Goal: Communication & Community: Answer question/provide support

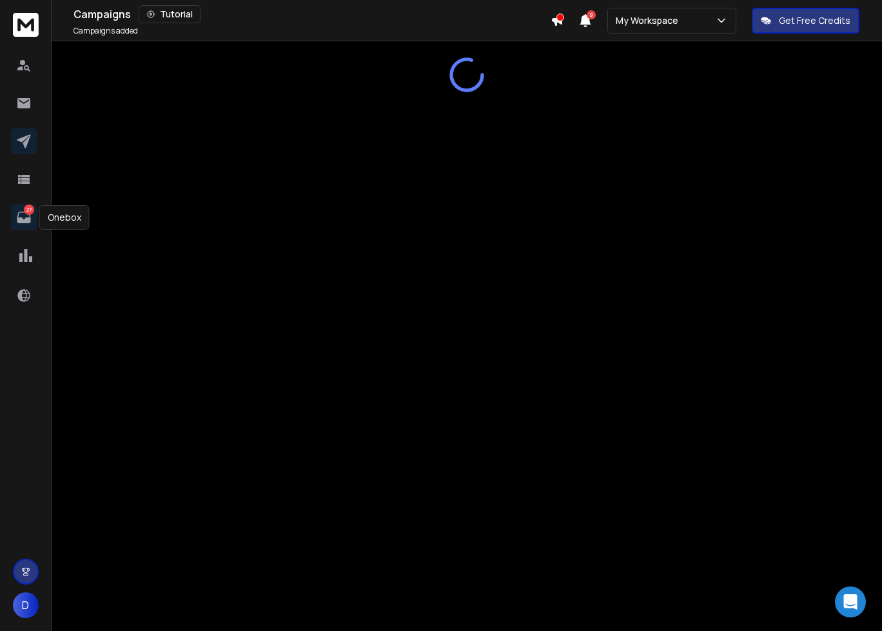
click at [19, 219] on icon at bounding box center [24, 217] width 14 height 12
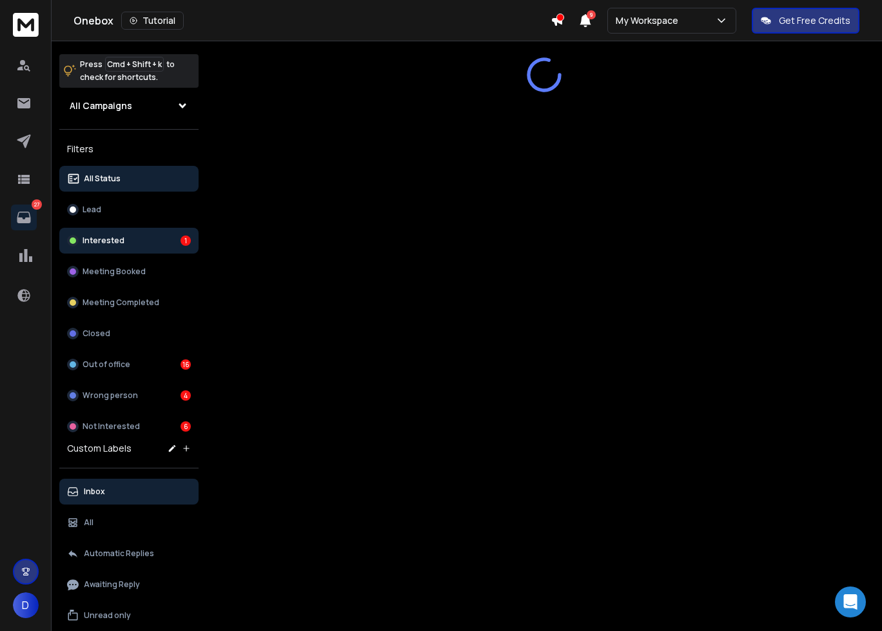
click at [110, 247] on button "Interested 1" at bounding box center [128, 241] width 139 height 26
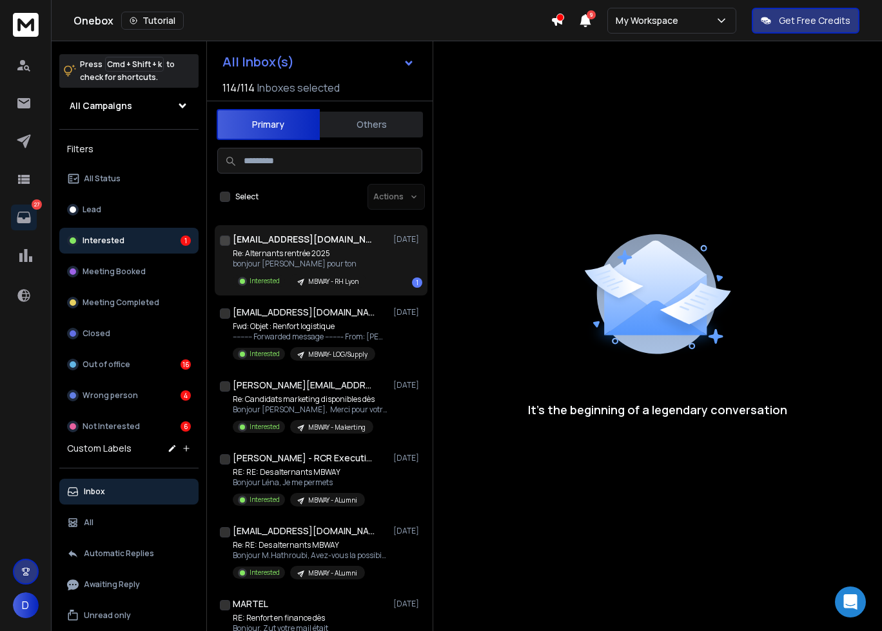
click at [350, 260] on p "bonjour [PERSON_NAME] pour ton" at bounding box center [299, 264] width 133 height 10
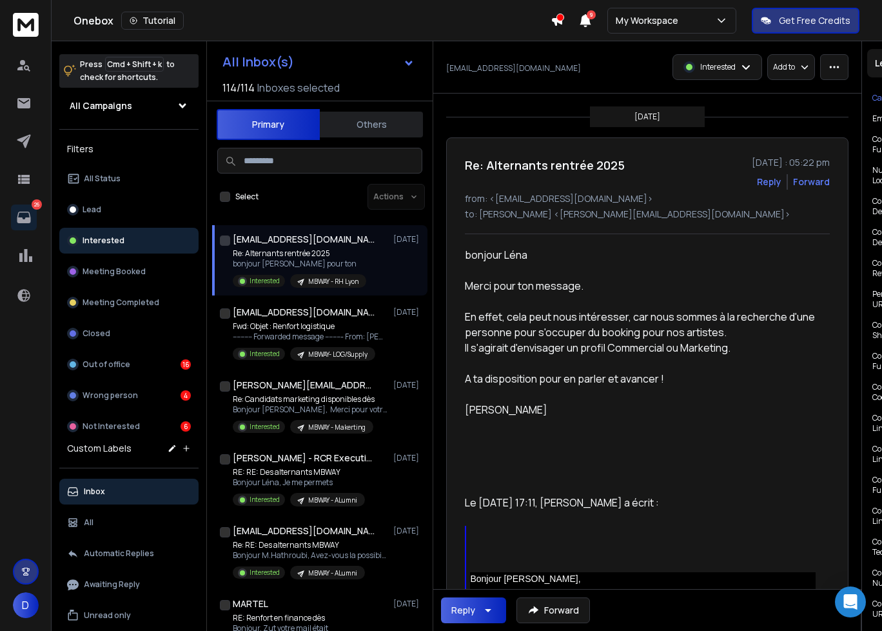
click at [511, 328] on p "bonjour [PERSON_NAME] pour ton message. En effet, cela peut nous intéresser, ca…" at bounding box center [642, 332] width 355 height 170
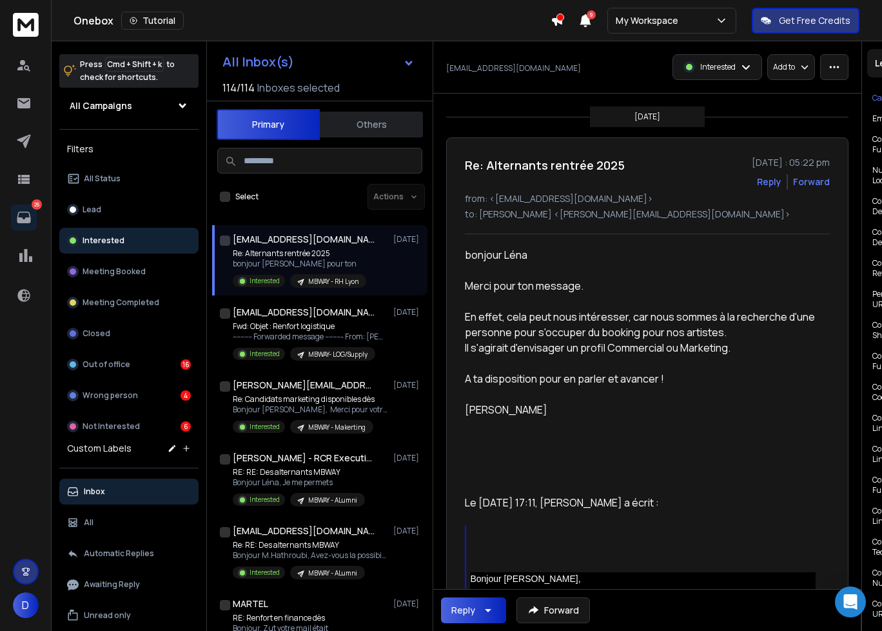
click at [511, 328] on p "bonjour [PERSON_NAME] pour ton message. En effet, cela peut nous intéresser, ca…" at bounding box center [642, 332] width 355 height 170
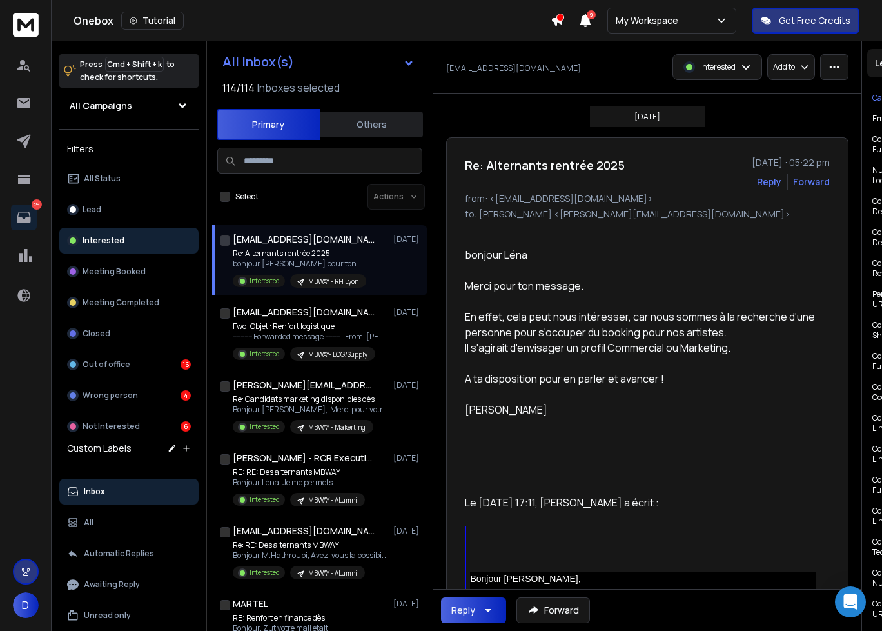
click at [511, 328] on p "bonjour [PERSON_NAME] pour ton message. En effet, cela peut nous intéresser, ca…" at bounding box center [642, 332] width 355 height 170
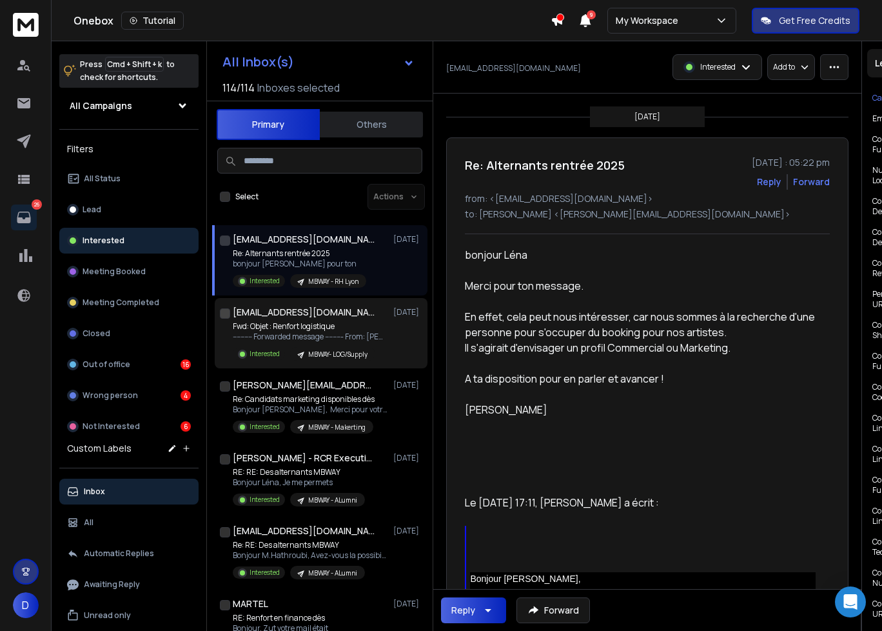
click at [311, 329] on p "Fwd: Objet : Renfort logistique" at bounding box center [310, 326] width 155 height 10
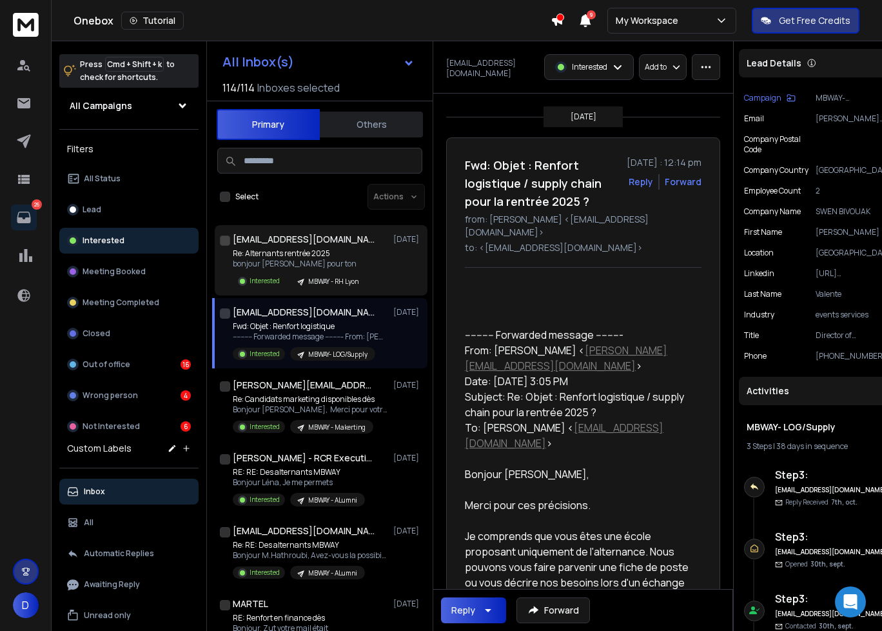
click at [353, 265] on p "bonjour [PERSON_NAME] pour ton" at bounding box center [299, 264] width 133 height 10
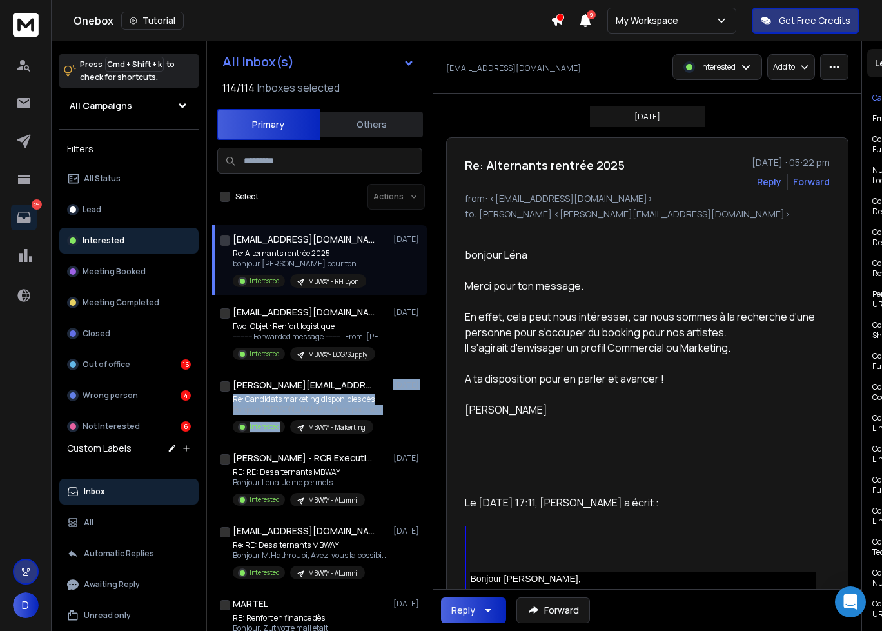
drag, startPoint x: 433, startPoint y: 371, endPoint x: 429, endPoint y: 419, distance: 47.9
click at [429, 419] on div "All Inbox(s) 114 / 114 Inboxes selected Primary Others Select Actions [EMAIL_AD…" at bounding box center [616, 356] width 820 height 631
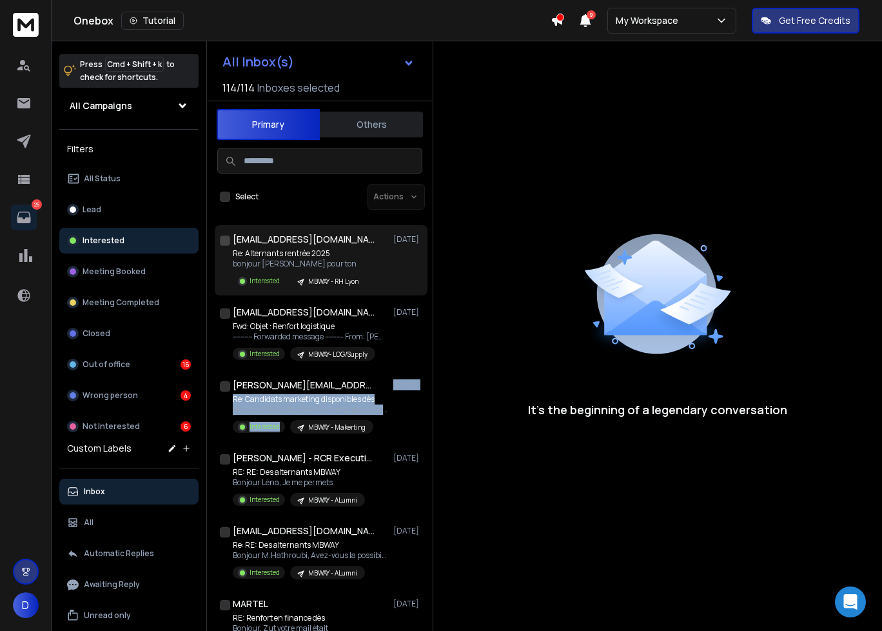
click at [333, 237] on h1 "[EMAIL_ADDRESS][DOMAIN_NAME]" at bounding box center [304, 239] width 142 height 13
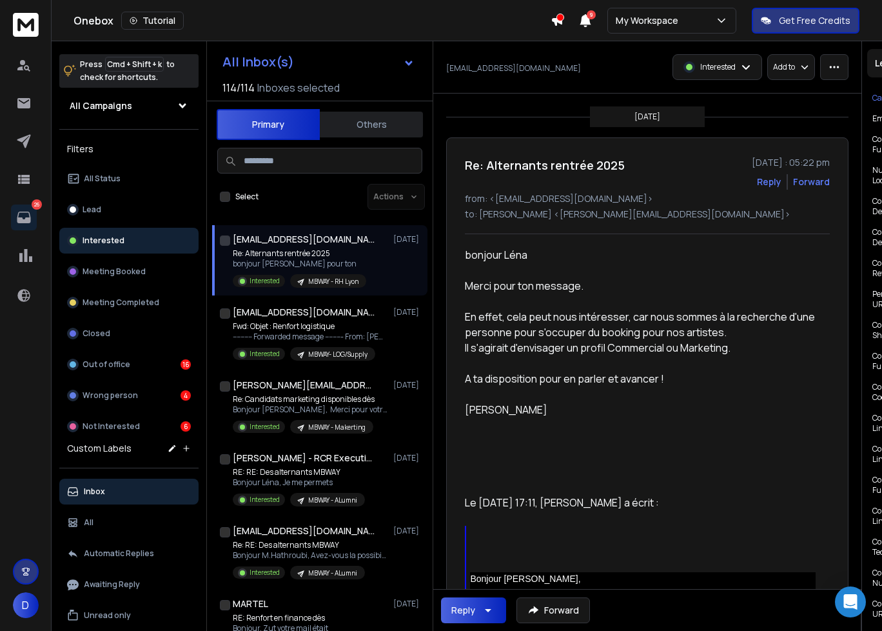
click at [589, 366] on p "bonjour [PERSON_NAME] pour ton message. En effet, cela peut nous intéresser, ca…" at bounding box center [642, 332] width 355 height 170
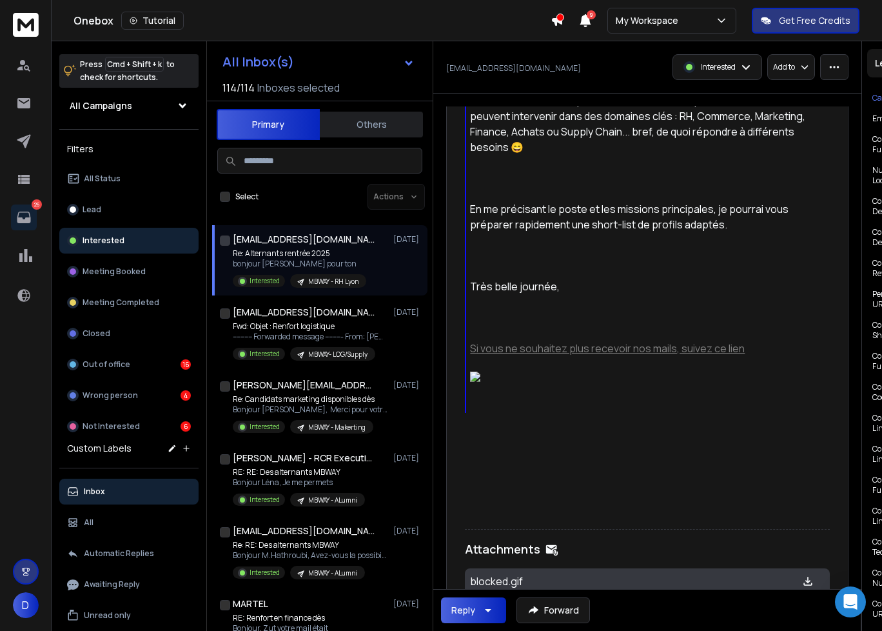
scroll to position [772, 0]
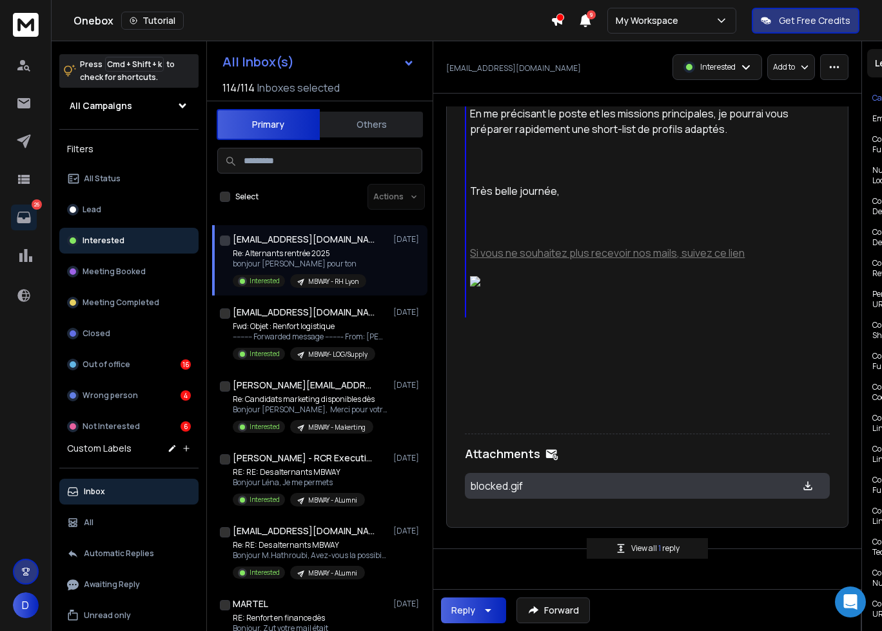
click at [507, 484] on div "blocked.gif" at bounding box center [615, 485] width 290 height 15
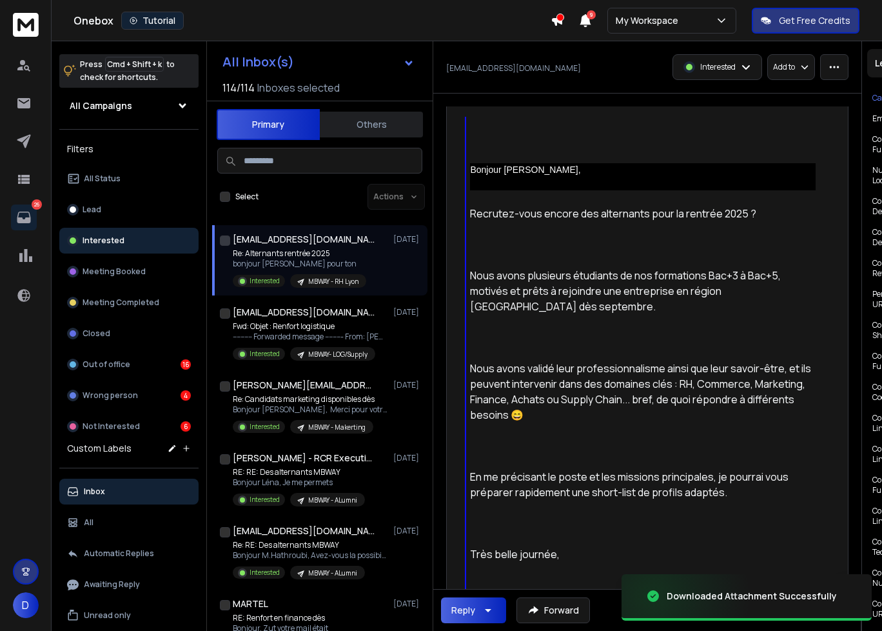
scroll to position [0, 0]
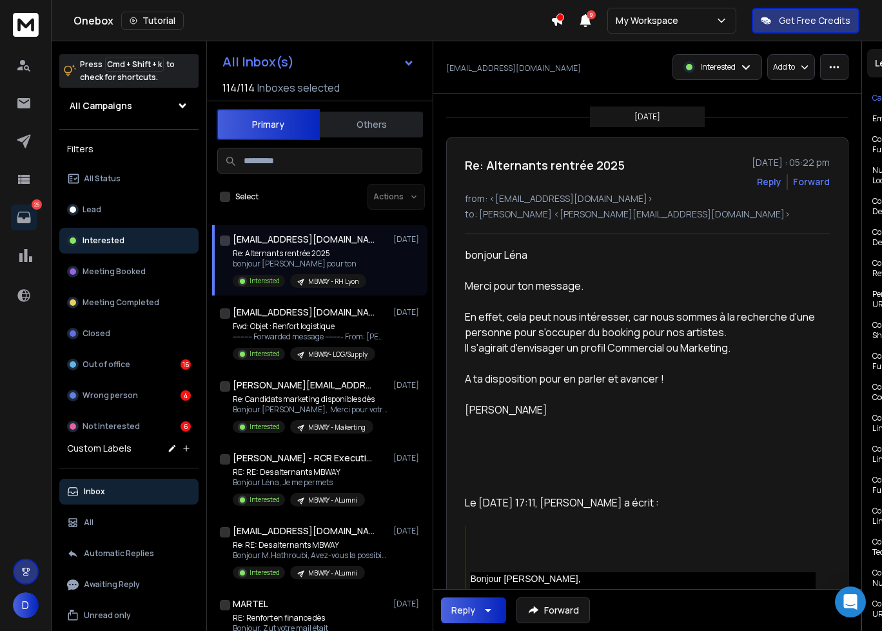
click at [778, 179] on button "Reply" at bounding box center [769, 181] width 24 height 13
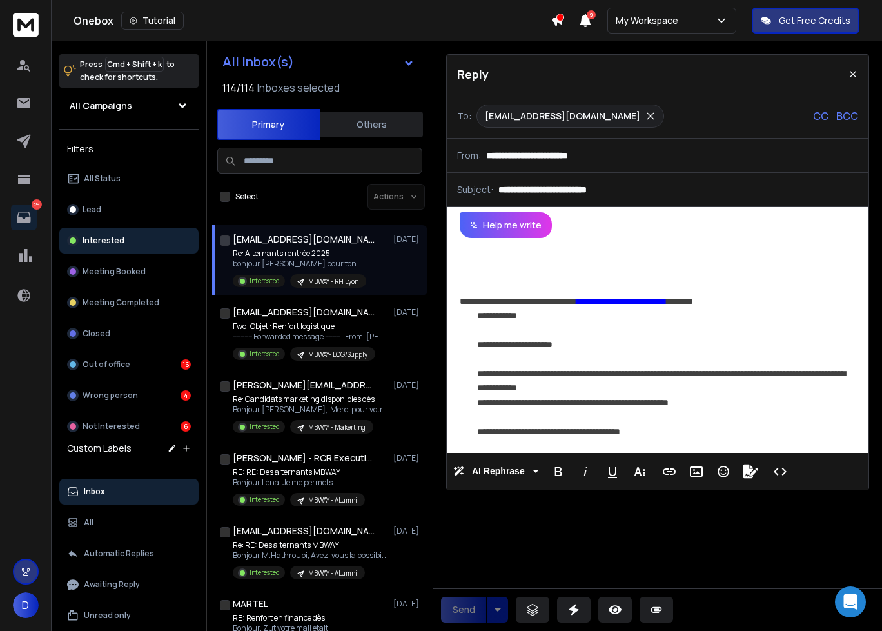
drag, startPoint x: 549, startPoint y: 249, endPoint x: 481, endPoint y: 264, distance: 69.3
click at [481, 264] on div "**********" at bounding box center [658, 345] width 422 height 215
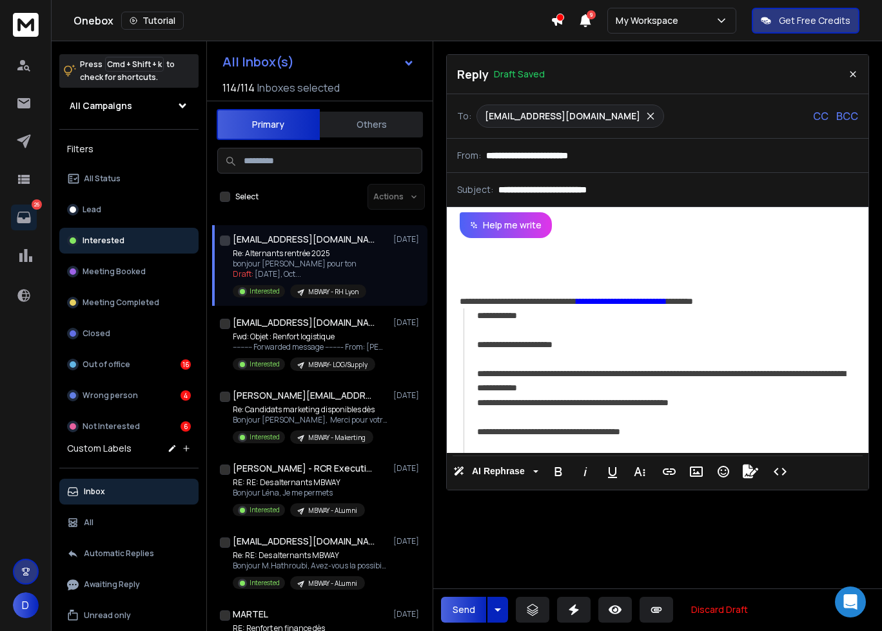
click at [317, 264] on p "bonjour [PERSON_NAME] pour ton" at bounding box center [299, 264] width 133 height 10
click at [627, 527] on div "**********" at bounding box center [657, 346] width 423 height 584
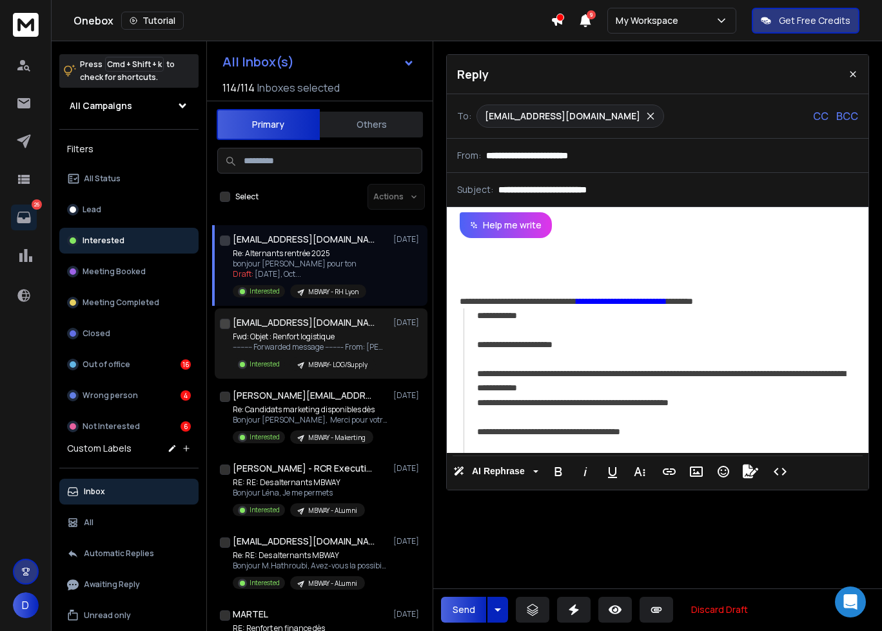
click at [288, 328] on h1 "[EMAIL_ADDRESS][DOMAIN_NAME]" at bounding box center [304, 322] width 142 height 13
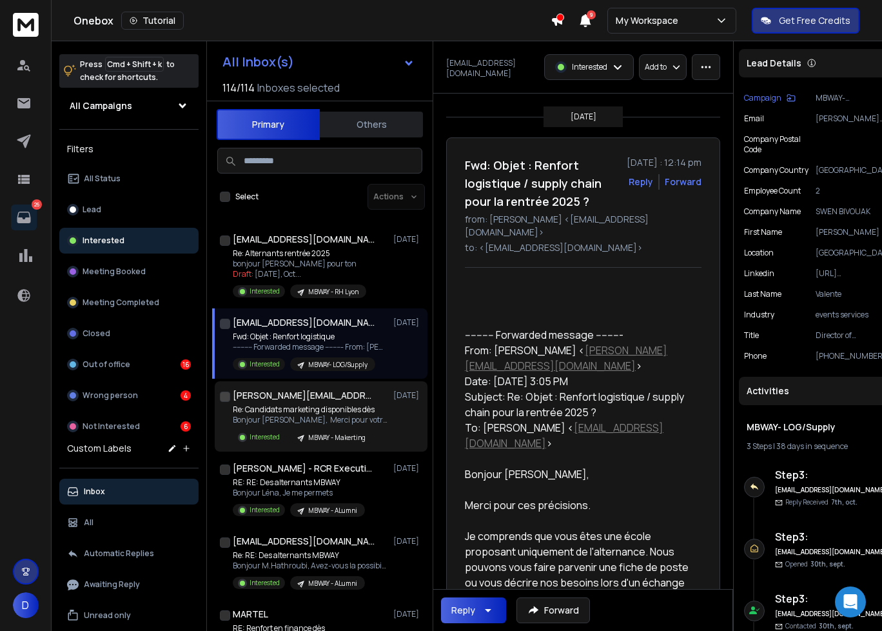
click at [280, 404] on p "Re: Candidats marketing disponibles dès" at bounding box center [310, 409] width 155 height 10
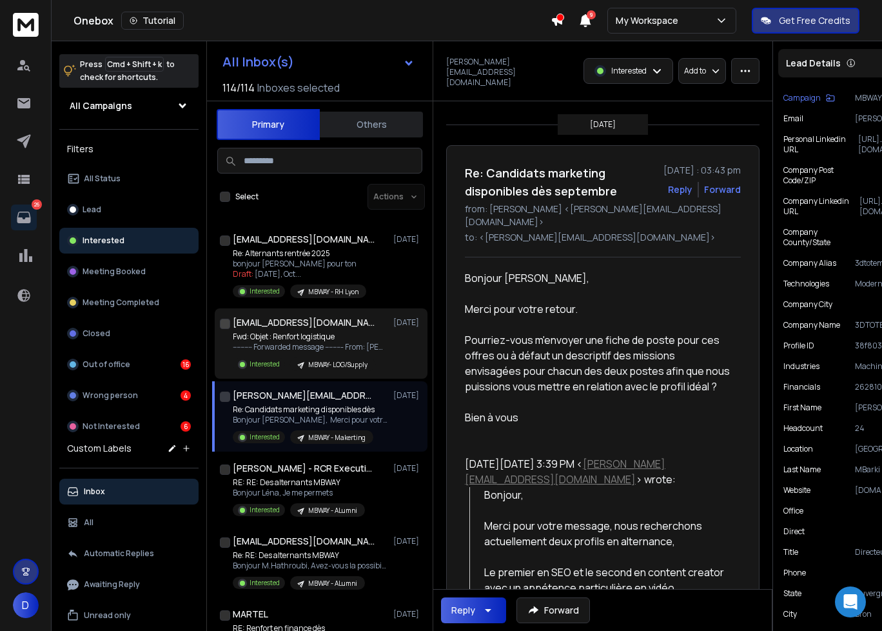
click at [296, 340] on p "Fwd: Objet : Renfort logistique" at bounding box center [310, 336] width 155 height 10
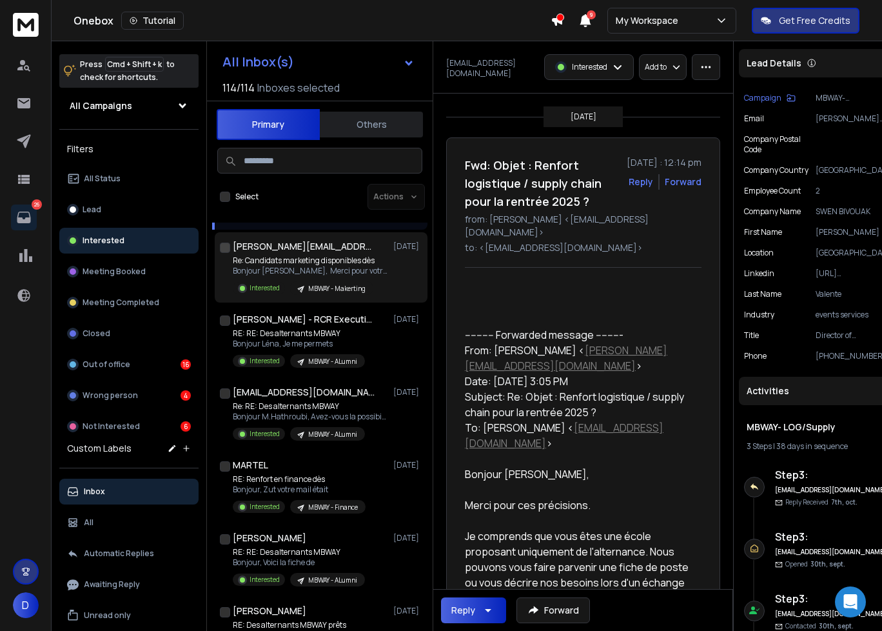
scroll to position [154, 0]
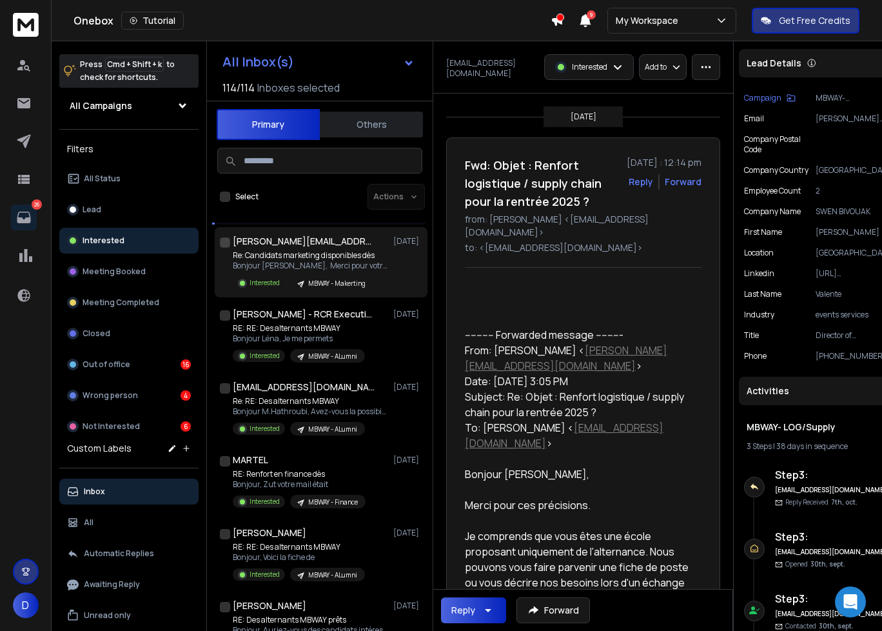
click at [305, 417] on div "Re: RE: Des alternants MBWAY Bonjour M.Hathroubi, Avez-vous la possibilité de I…" at bounding box center [310, 415] width 155 height 39
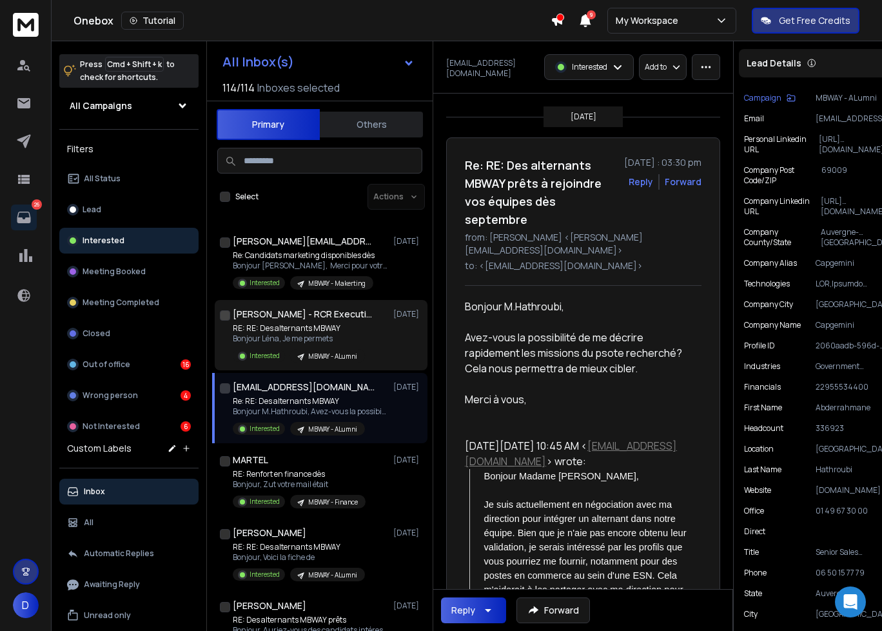
click at [317, 344] on div "RE: RE: Des alternants MBWAY Bonjour Léna, Je me permets Interested MBWAY - ALu…" at bounding box center [299, 342] width 132 height 39
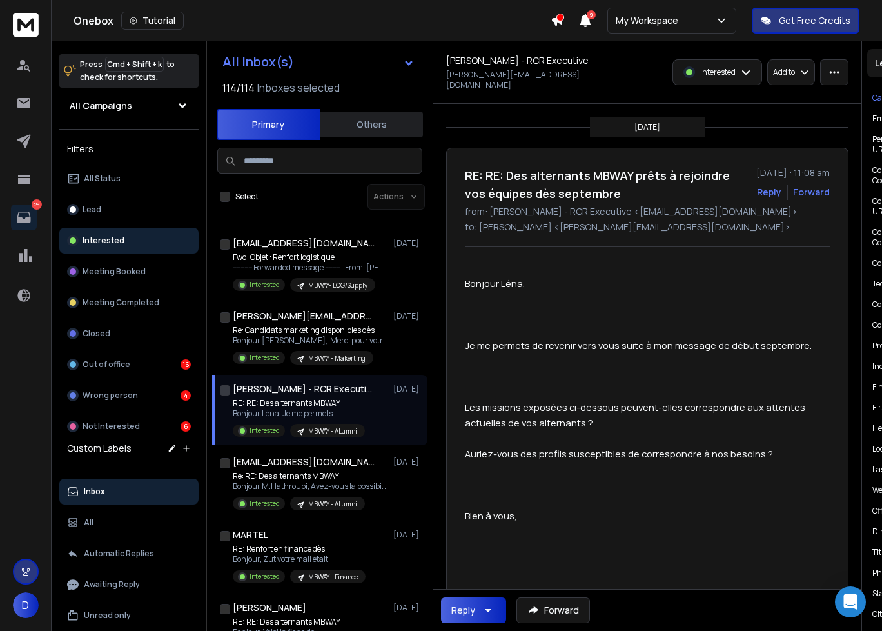
scroll to position [77, 0]
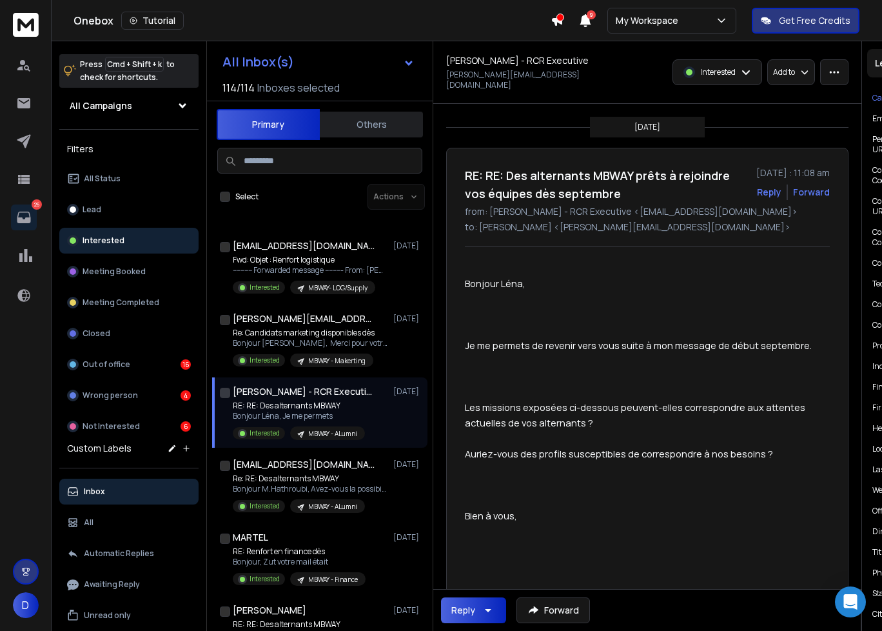
click at [317, 344] on p "Bonjour [PERSON_NAME], Merci pour votre retour. Pourriez-vous" at bounding box center [310, 343] width 155 height 10
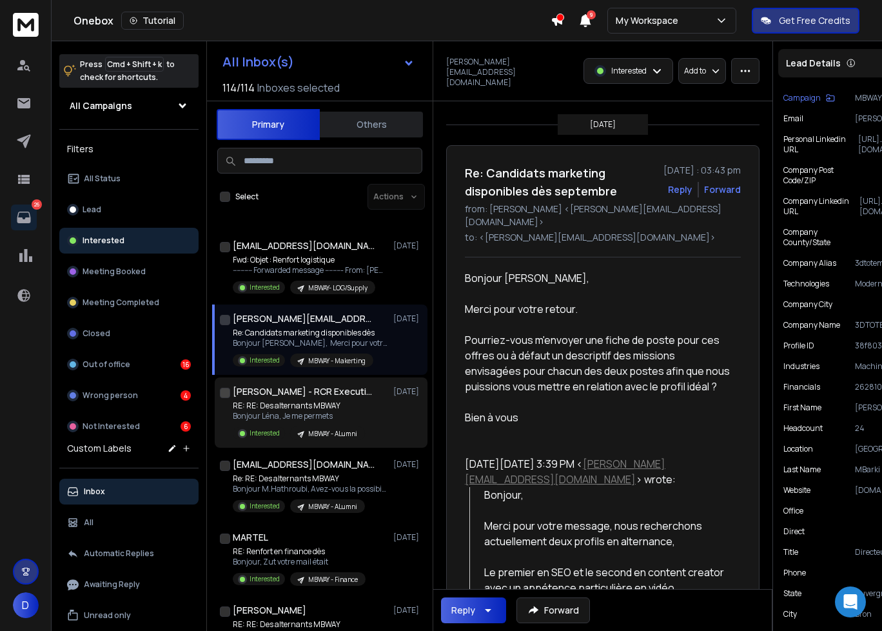
scroll to position [10, 0]
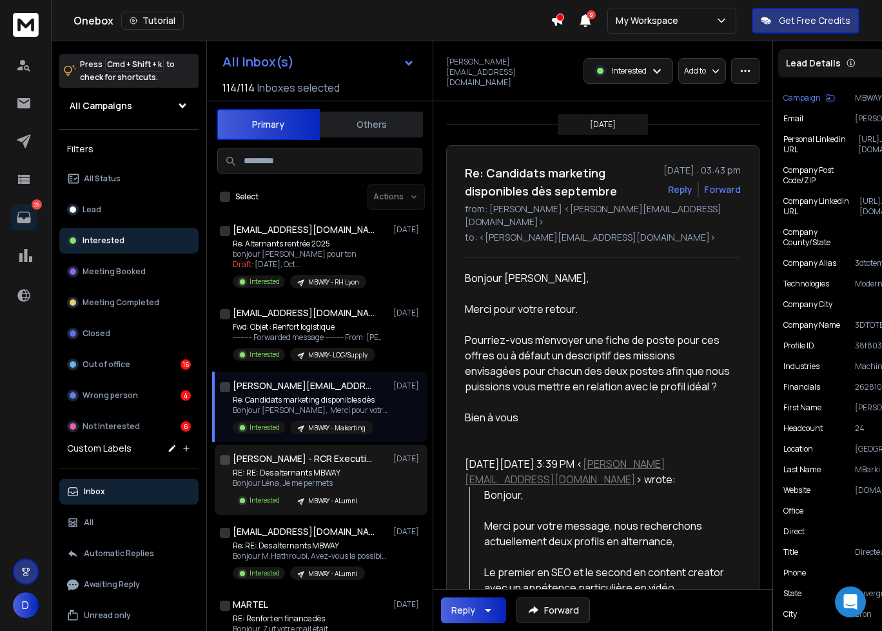
click at [317, 344] on div "Fwd: Objet : Renfort logistique ---------- Forwarded message --------- From: [P…" at bounding box center [310, 341] width 155 height 39
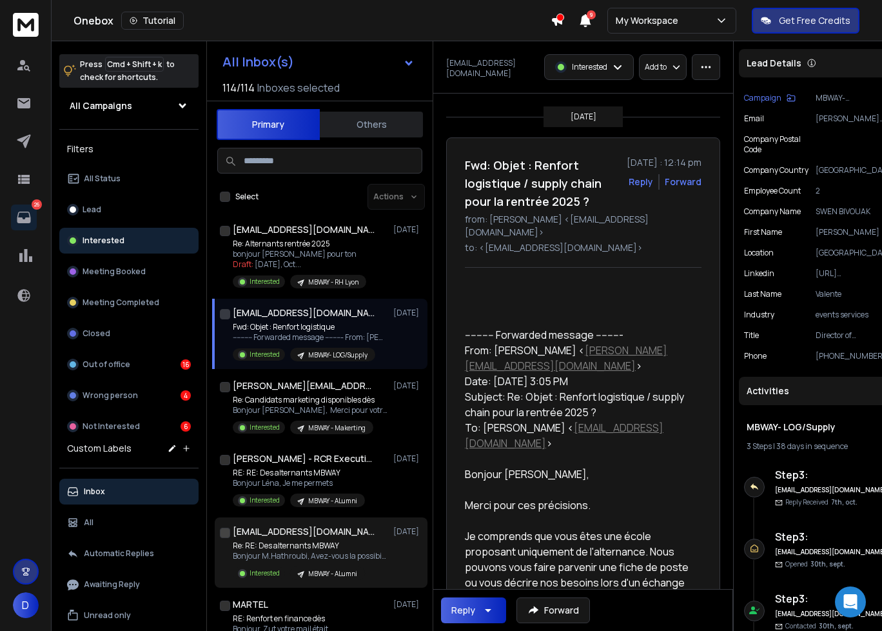
click at [313, 538] on div "[EMAIL_ADDRESS][DOMAIN_NAME] [DATE] Re: RE: Des alternants MBWAY Bonjour M.Hath…" at bounding box center [328, 552] width 190 height 55
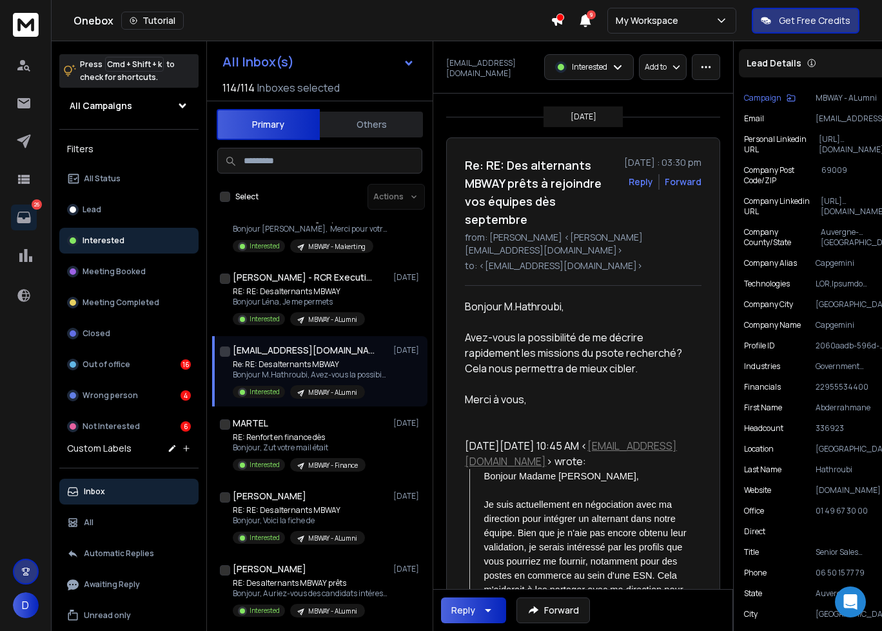
scroll to position [201, 0]
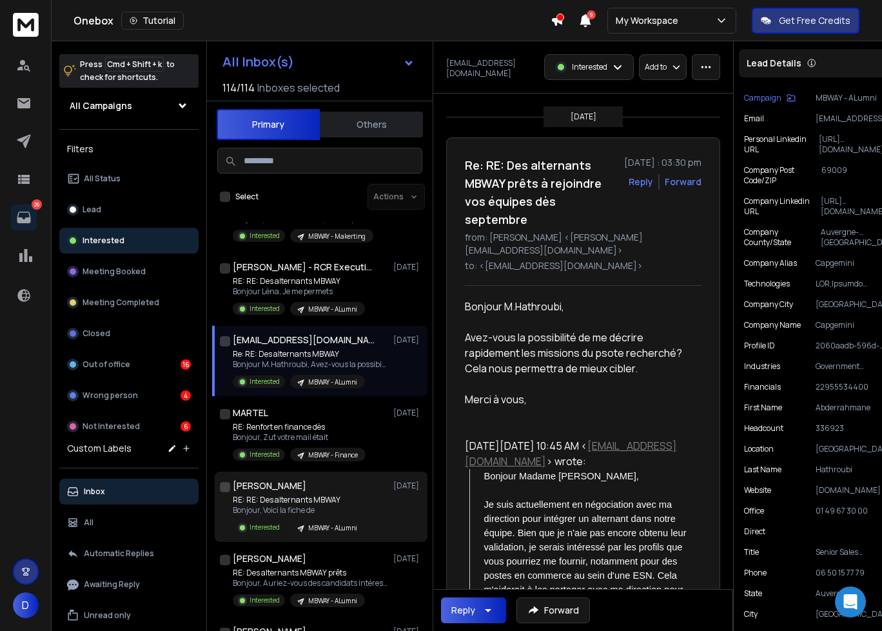
click at [317, 505] on p "Bonjour, Voici la fiche de" at bounding box center [299, 510] width 132 height 10
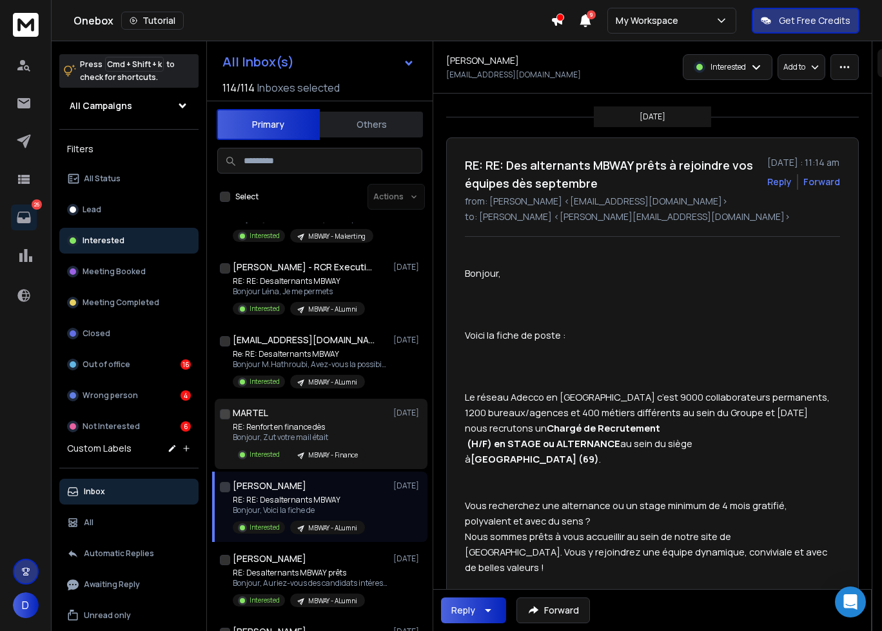
click at [325, 417] on div "MARTEL [DATE]" at bounding box center [328, 412] width 190 height 13
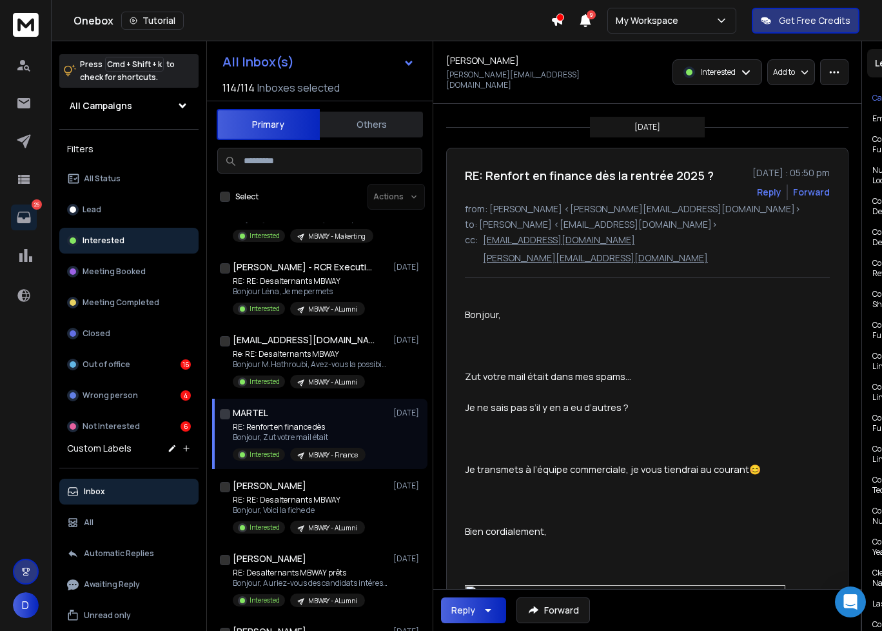
scroll to position [284, 0]
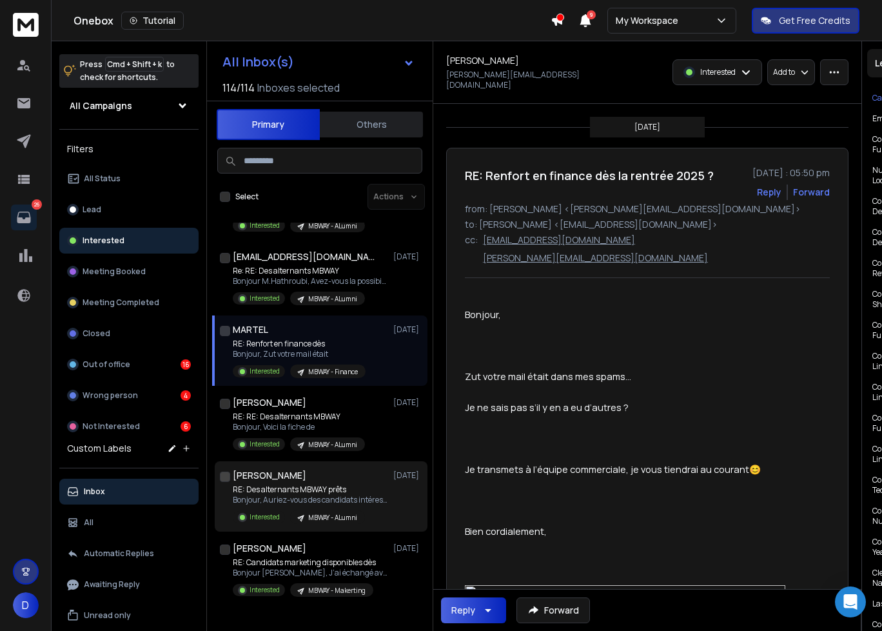
click at [312, 471] on div "[PERSON_NAME] [DATE]" at bounding box center [328, 475] width 190 height 13
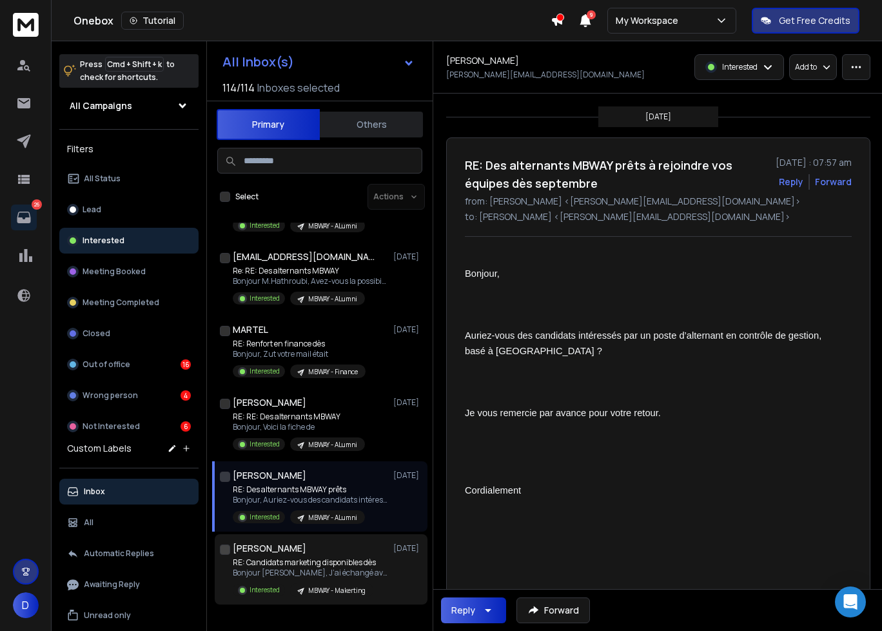
click at [312, 556] on div "[PERSON_NAME] GOUVERNEUR [DATE] RE: Candidats marketing disponibles dès Bonjour…" at bounding box center [328, 569] width 190 height 55
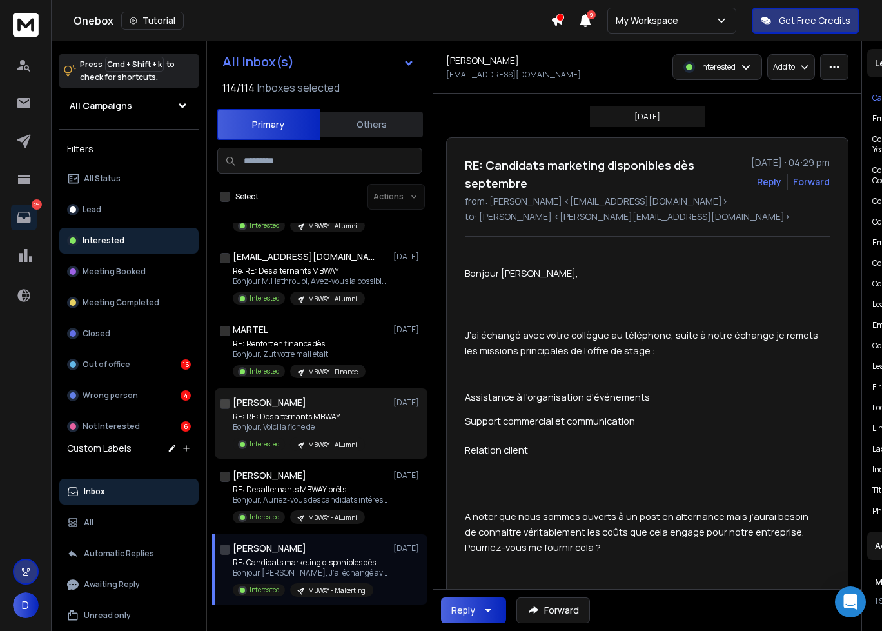
click at [328, 426] on p "Bonjour, Voici la fiche de" at bounding box center [299, 427] width 132 height 10
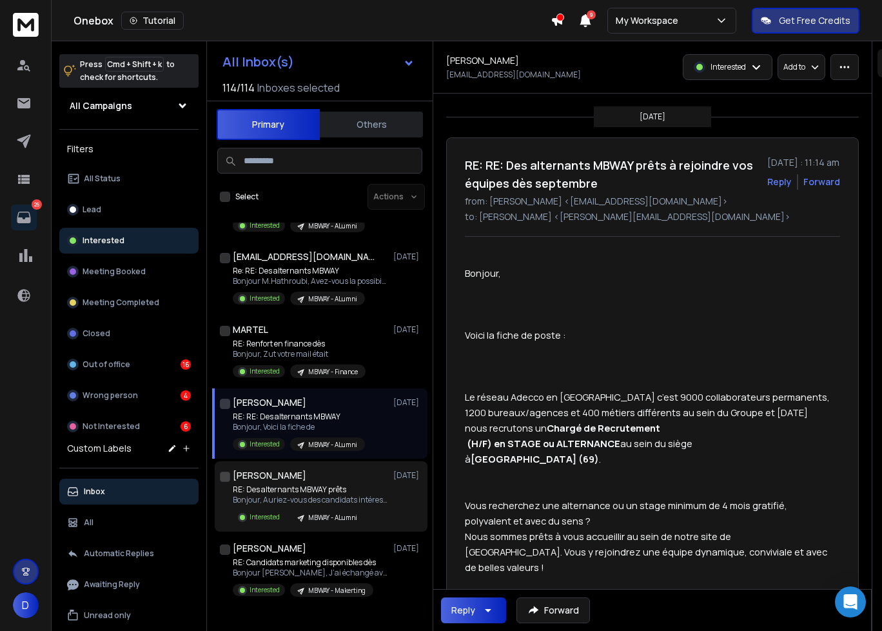
click at [317, 492] on p "RE: Des alternants MBWAY prêts" at bounding box center [310, 489] width 155 height 10
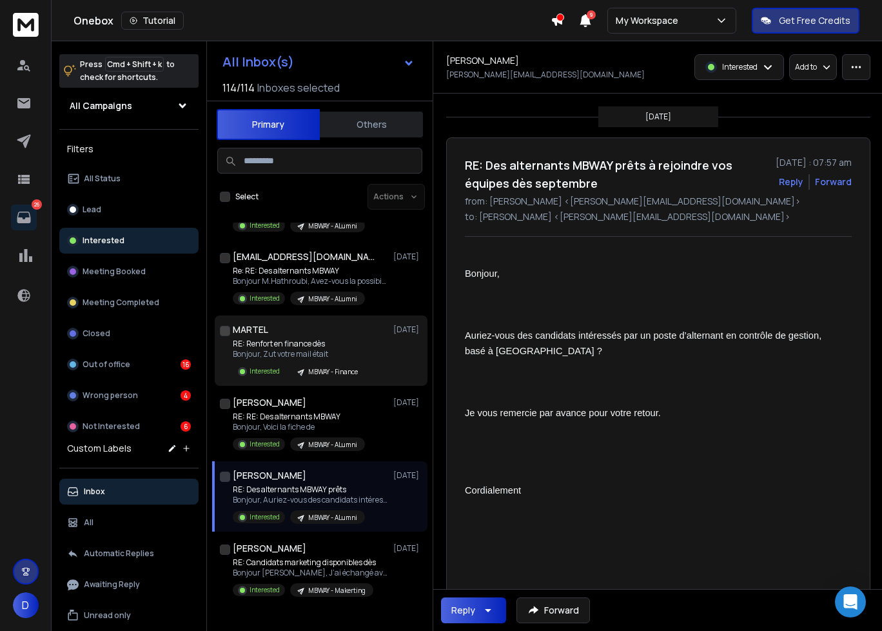
click at [335, 346] on p "RE: Renfort en finance dès" at bounding box center [299, 343] width 133 height 10
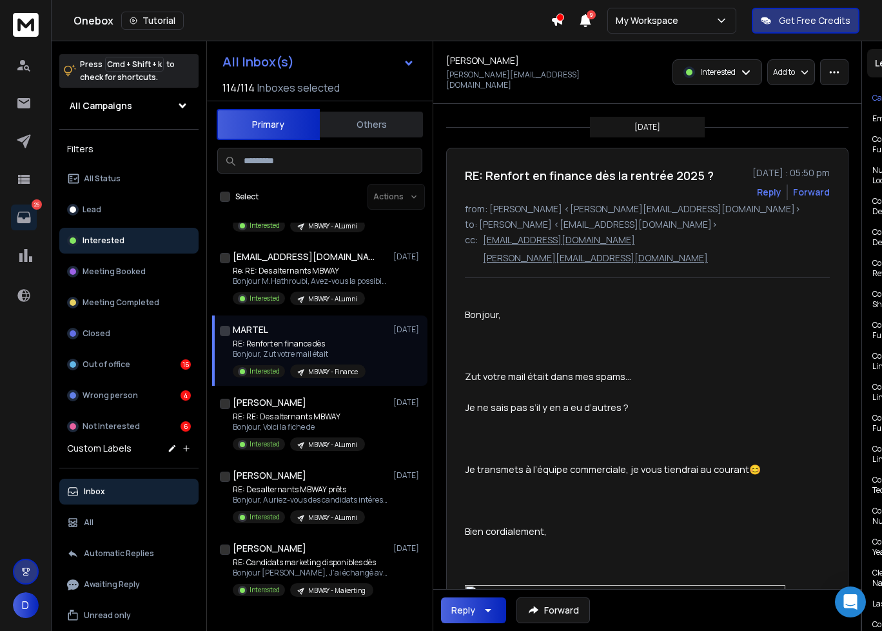
scroll to position [0, 0]
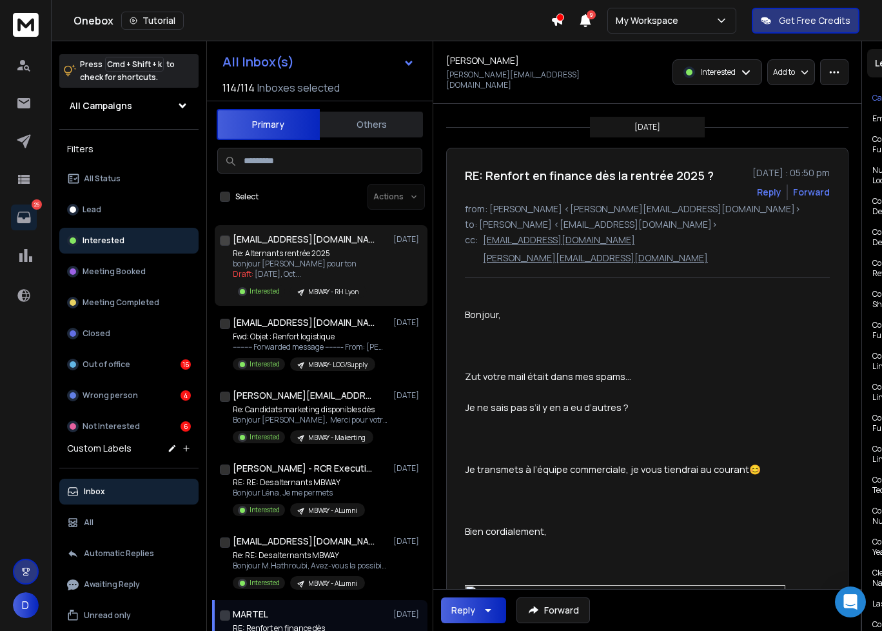
click at [338, 265] on p "bonjour [PERSON_NAME] pour ton" at bounding box center [299, 264] width 133 height 10
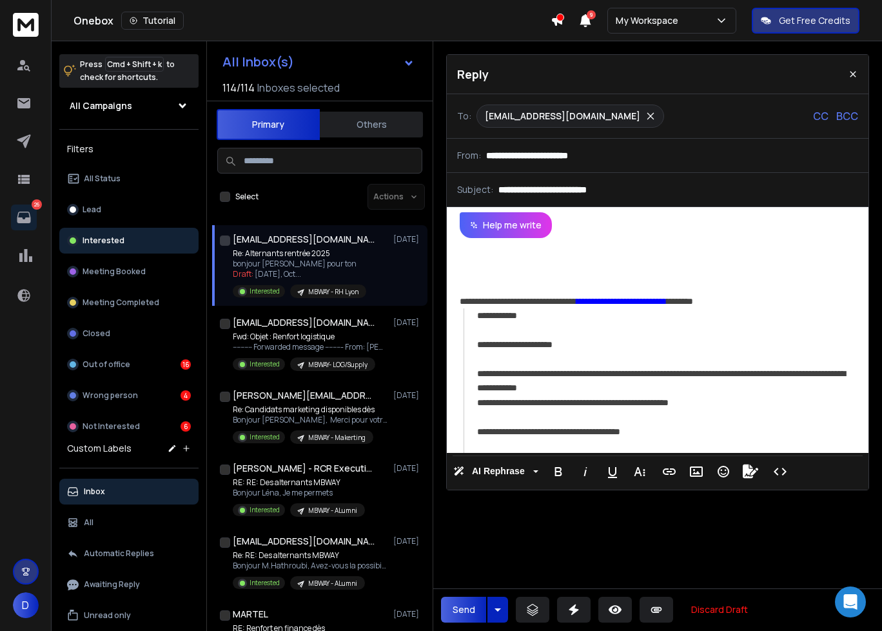
click at [389, 7] on div "Onebox Tutorial 9 My Workspace Get Free Credits" at bounding box center [441, 20] width 882 height 41
click at [431, 132] on div "Primary Others Select Actions [EMAIL_ADDRESS][DOMAIN_NAME] [DATE] Re: Alternant…" at bounding box center [320, 401] width 226 height 578
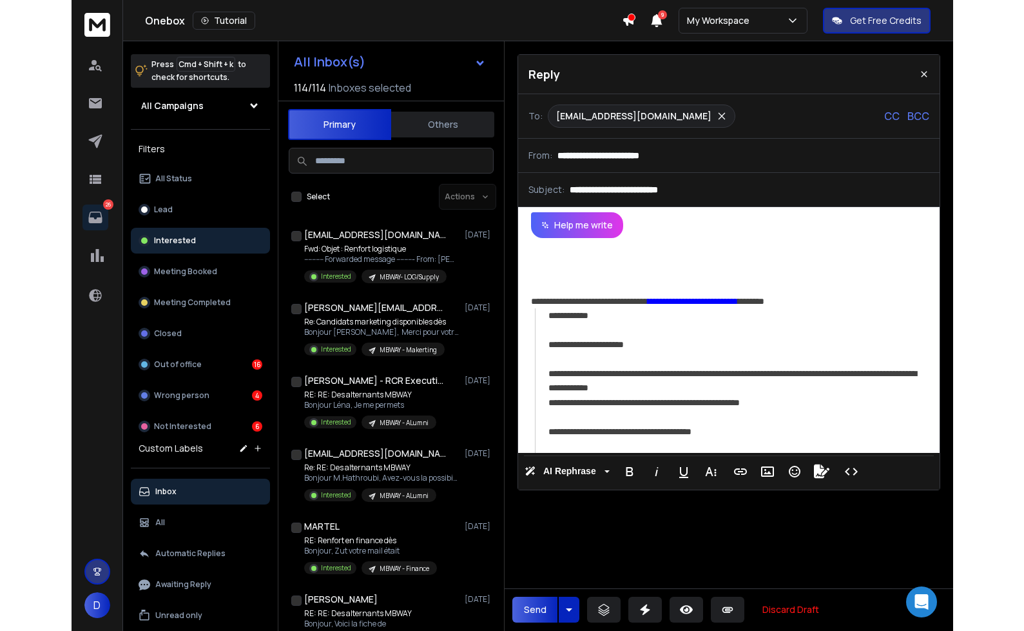
scroll to position [88, 0]
